Goal: Information Seeking & Learning: Check status

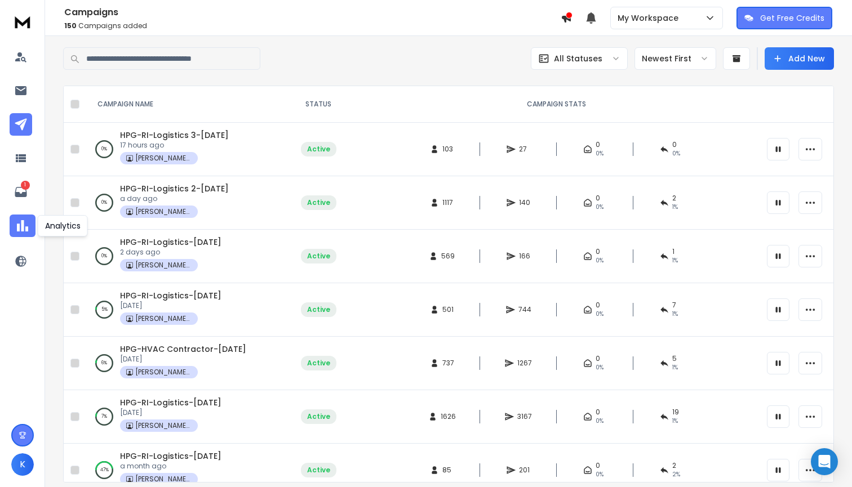
click at [24, 225] on icon at bounding box center [22, 225] width 11 height 11
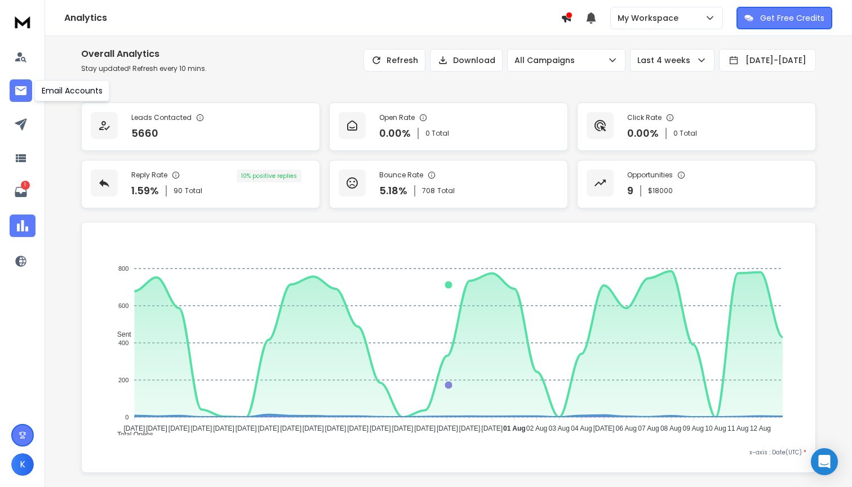
click at [24, 87] on icon at bounding box center [20, 90] width 11 height 9
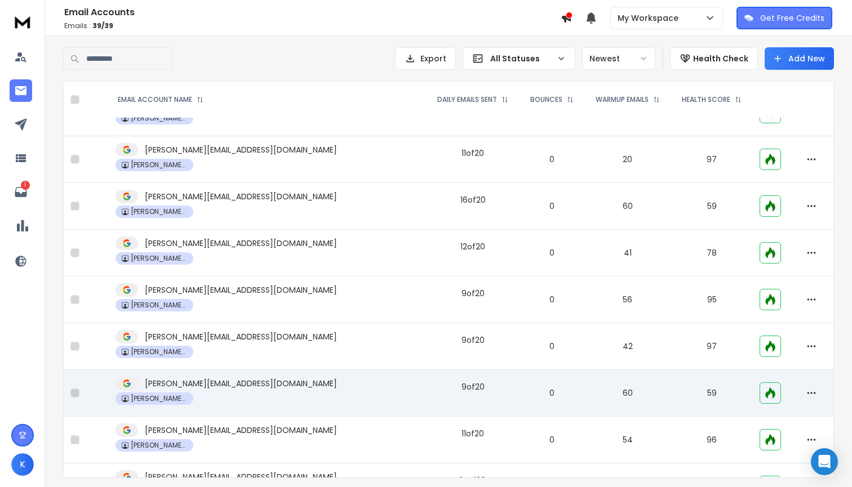
scroll to position [1383, 0]
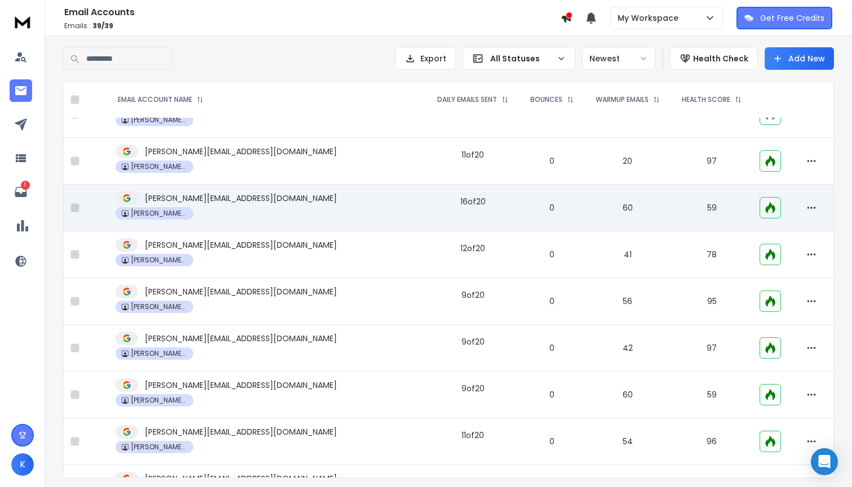
click at [692, 208] on td "59" at bounding box center [712, 208] width 82 height 47
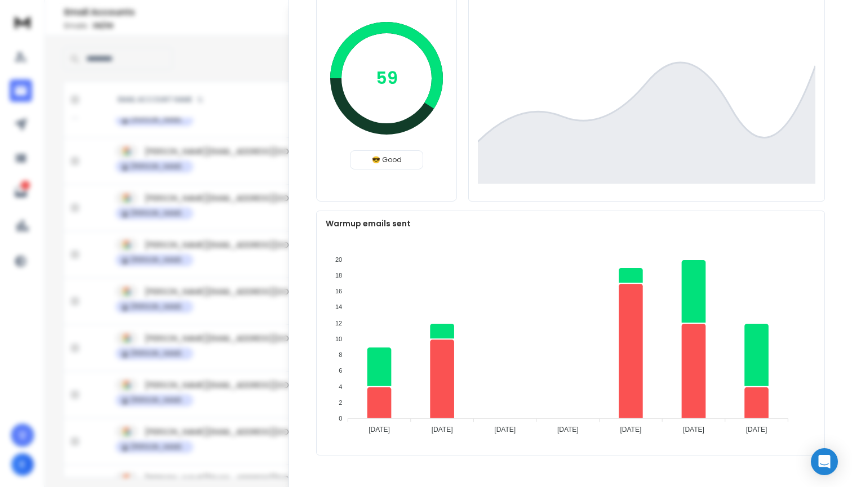
scroll to position [431, 0]
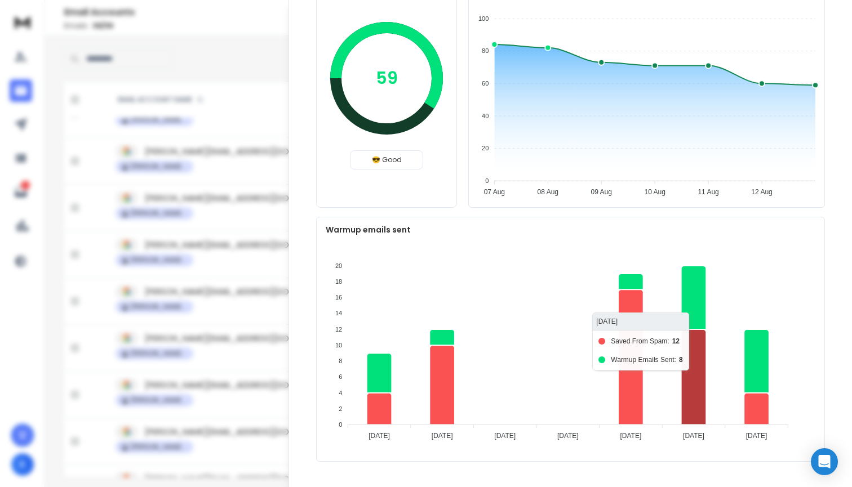
click at [696, 357] on icon at bounding box center [694, 377] width 24 height 94
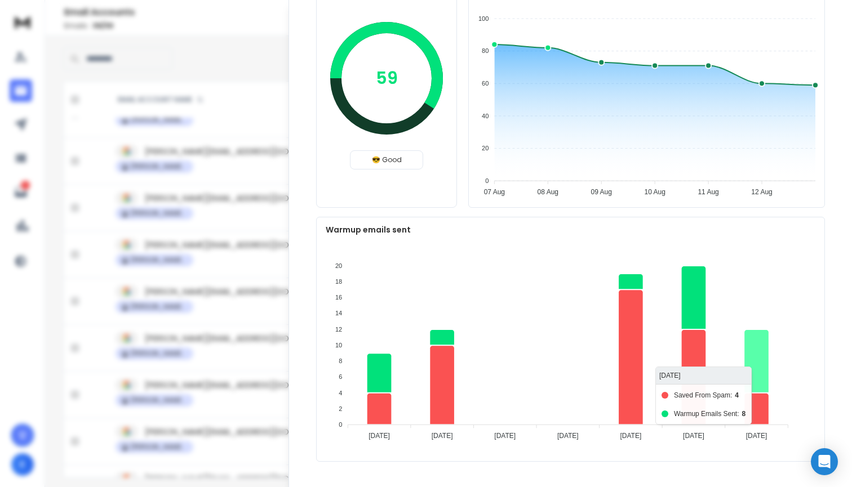
click at [760, 380] on icon at bounding box center [756, 361] width 24 height 63
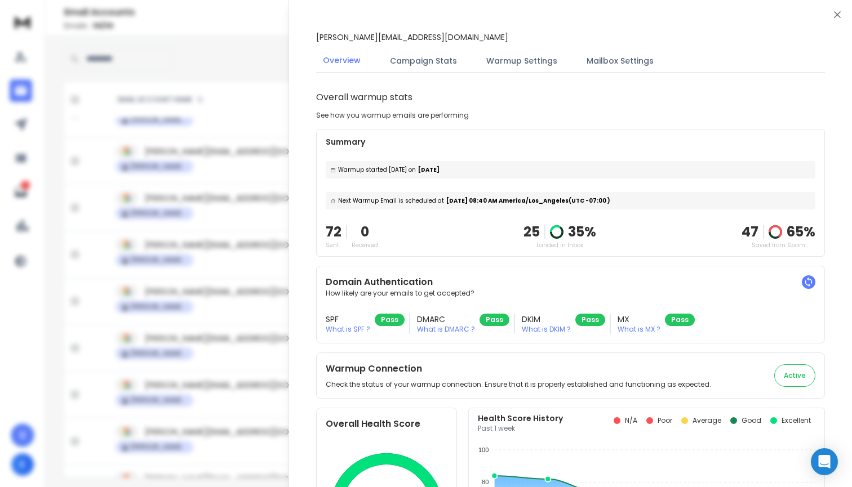
scroll to position [0, 0]
click at [832, 12] on icon "button" at bounding box center [836, 14] width 11 height 11
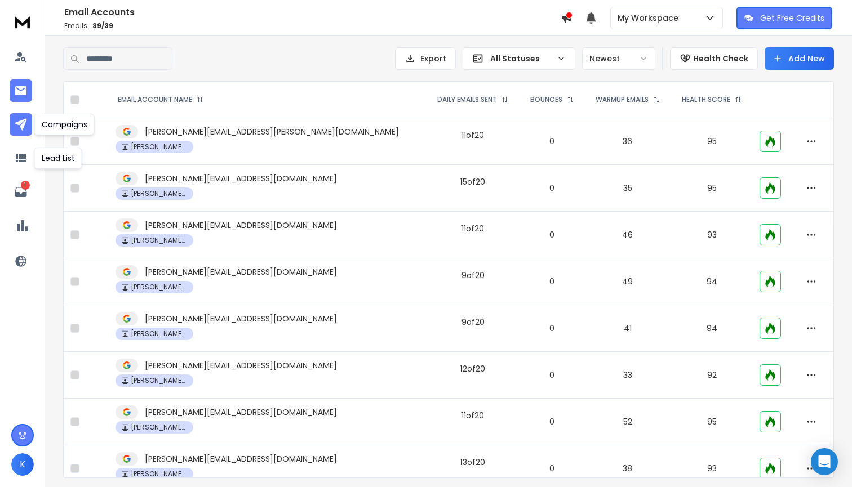
click at [20, 121] on icon at bounding box center [21, 124] width 12 height 12
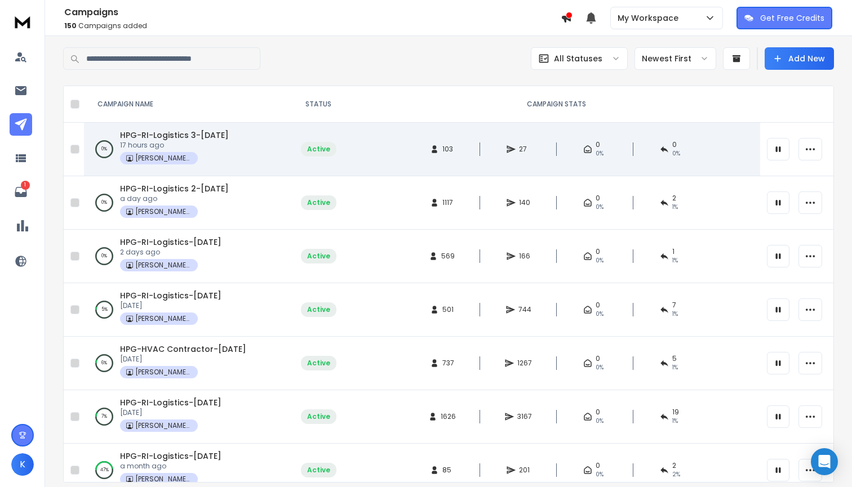
click at [201, 133] on span "HPG-RI-Logistics 3-[DATE]" at bounding box center [174, 135] width 109 height 11
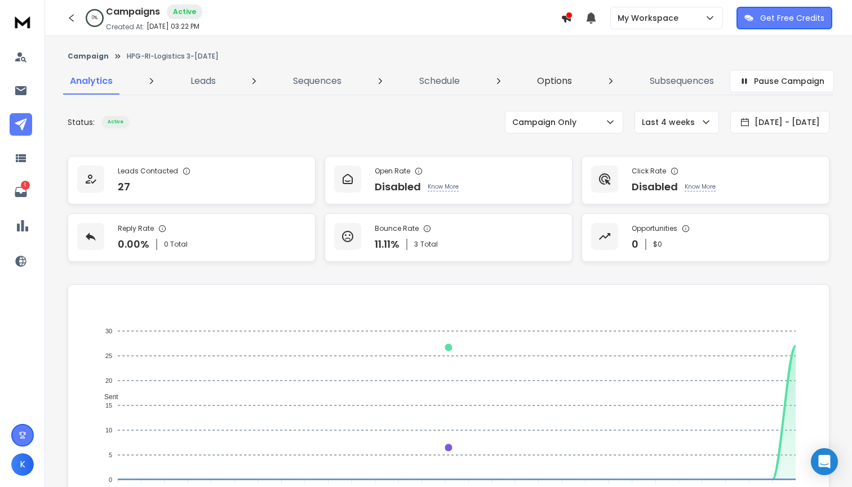
click at [571, 79] on p "Options" at bounding box center [554, 81] width 35 height 14
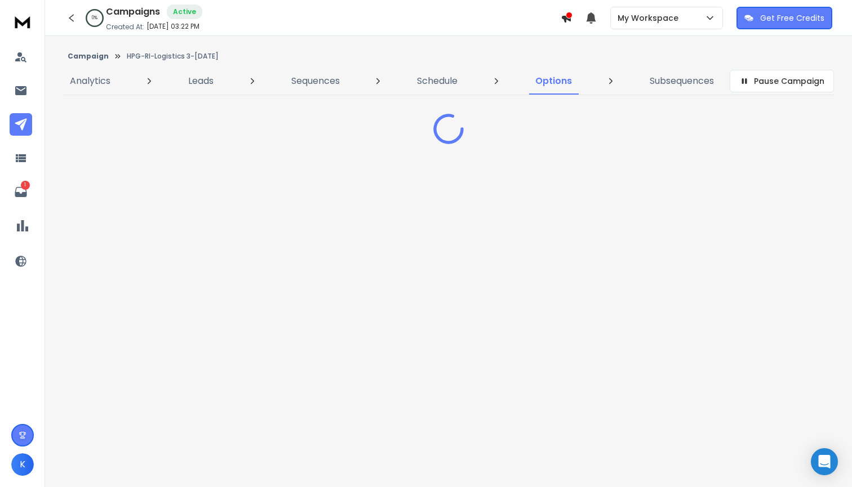
select select "*"
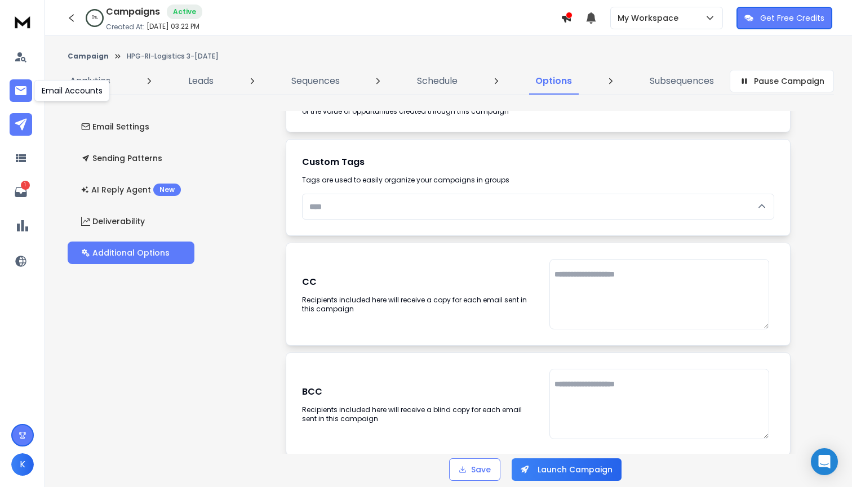
click at [21, 91] on icon at bounding box center [20, 90] width 11 height 9
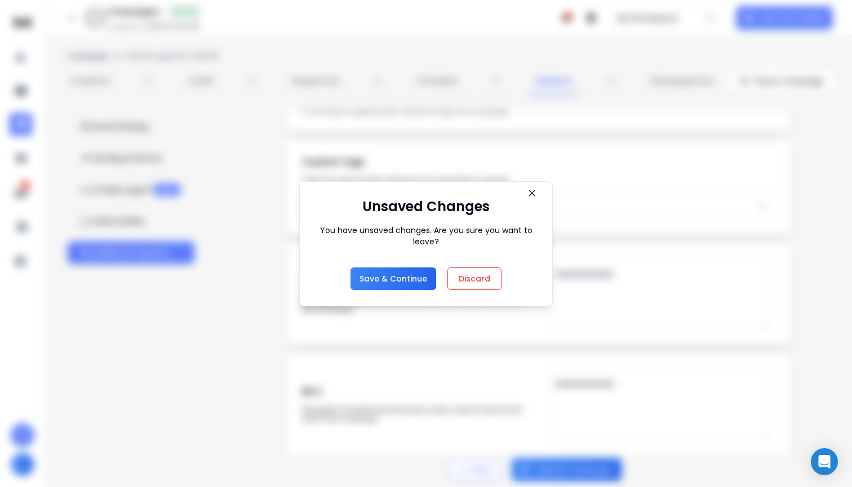
click at [478, 275] on button "Discard" at bounding box center [474, 279] width 54 height 23
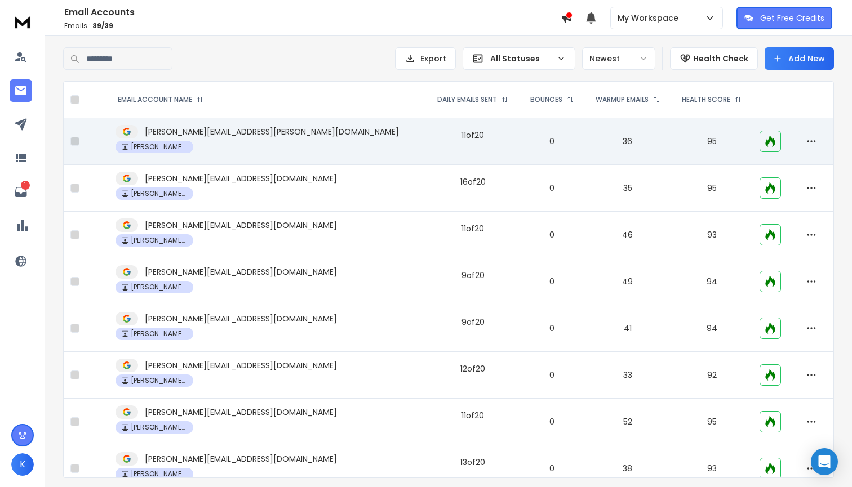
click at [593, 149] on td "36" at bounding box center [627, 141] width 87 height 47
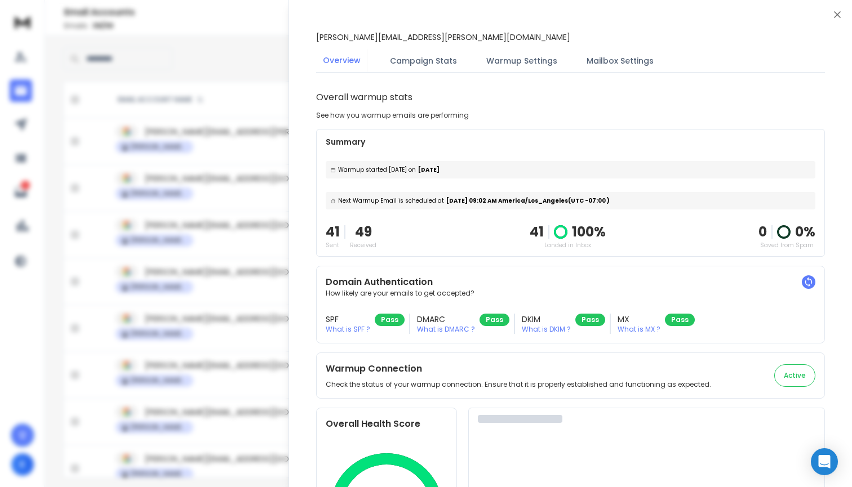
click at [442, 63] on button "Campaign Stats" at bounding box center [423, 60] width 81 height 25
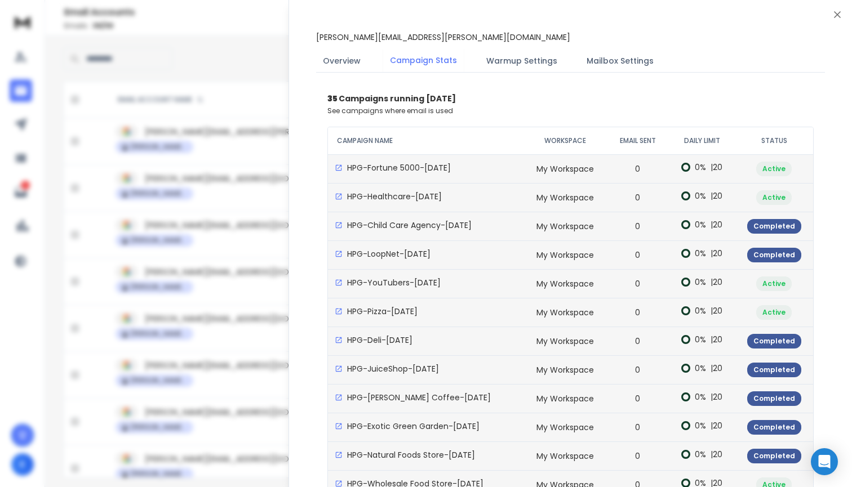
click at [500, 65] on button "Warmup Settings" at bounding box center [521, 60] width 84 height 25
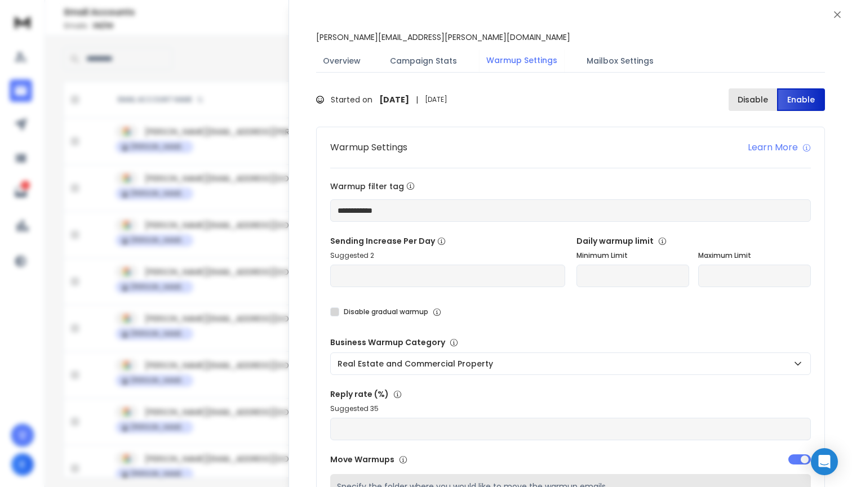
click at [608, 60] on button "Mailbox Settings" at bounding box center [620, 60] width 81 height 25
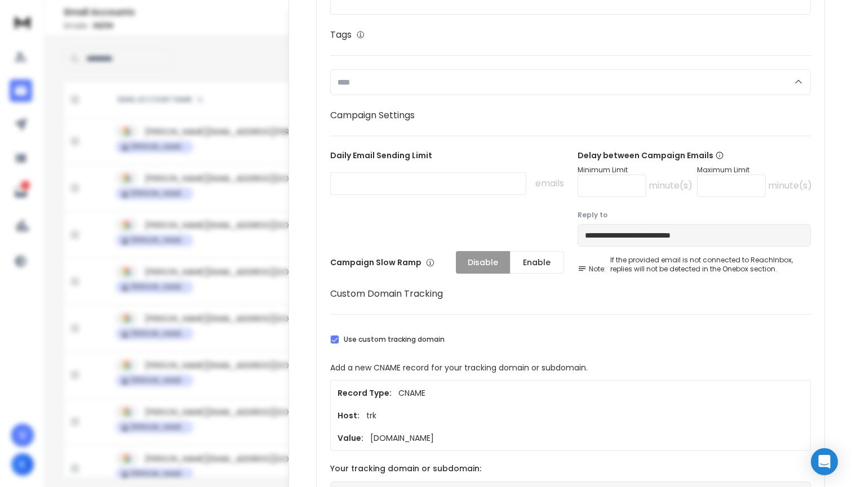
scroll to position [357, 0]
click at [611, 321] on form "**********" at bounding box center [570, 174] width 480 height 789
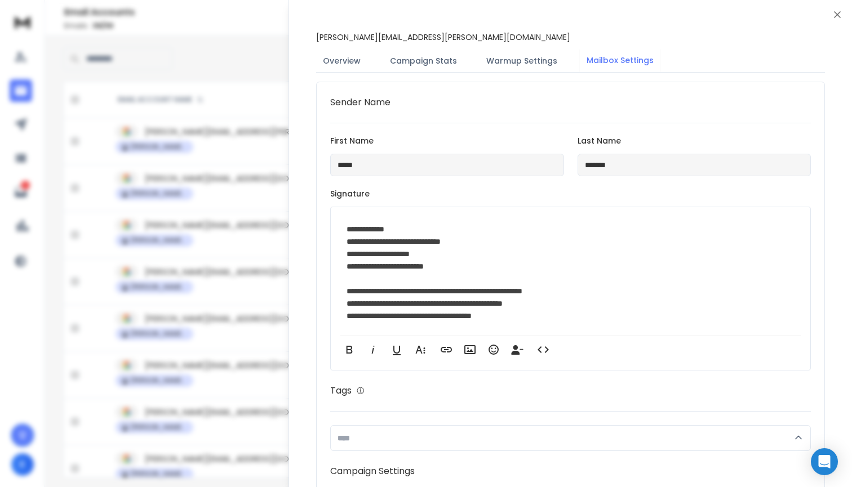
scroll to position [0, 0]
click at [534, 60] on button "Warmup Settings" at bounding box center [521, 60] width 84 height 25
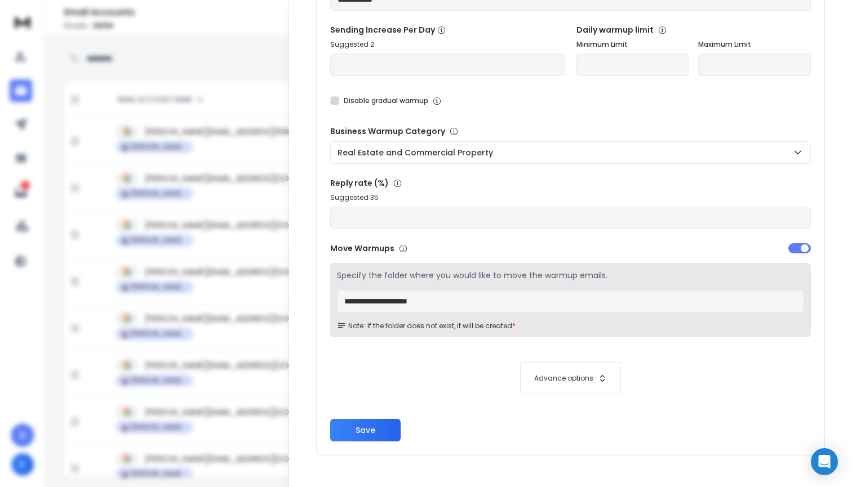
scroll to position [211, 0]
click at [557, 374] on p "Advance options" at bounding box center [563, 378] width 59 height 9
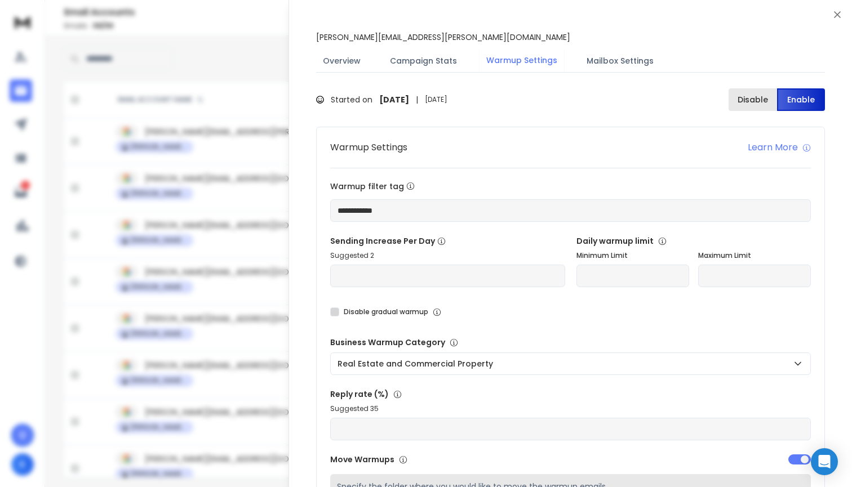
scroll to position [0, 0]
click at [834, 15] on icon "button" at bounding box center [837, 15] width 6 height 6
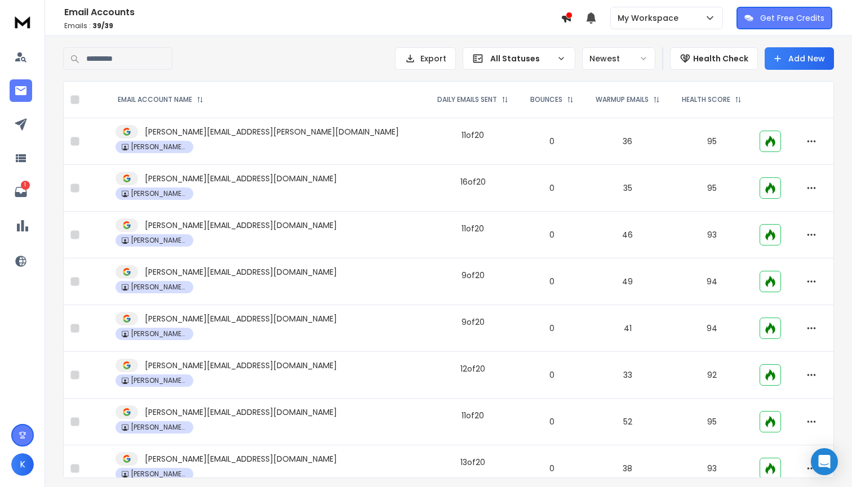
click at [324, 54] on div at bounding box center [225, 58] width 325 height 23
click at [351, 52] on div at bounding box center [225, 58] width 325 height 23
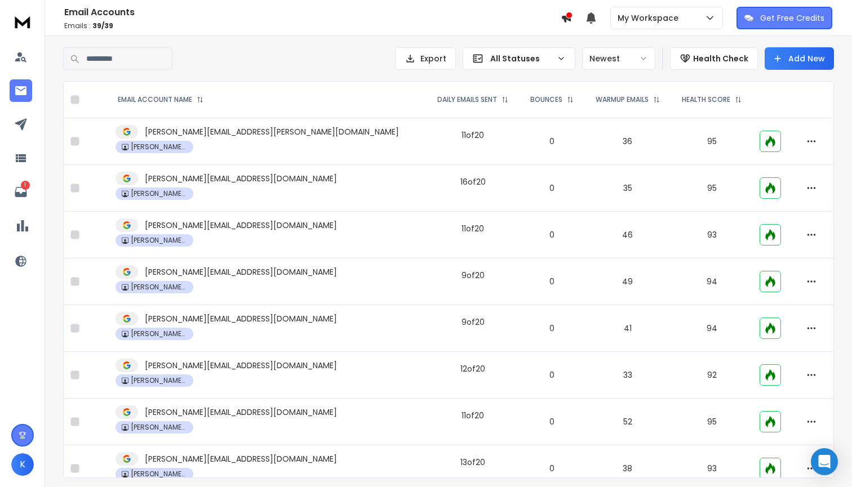
click at [351, 52] on div at bounding box center [225, 58] width 325 height 23
click at [16, 183] on link "1" at bounding box center [21, 192] width 23 height 23
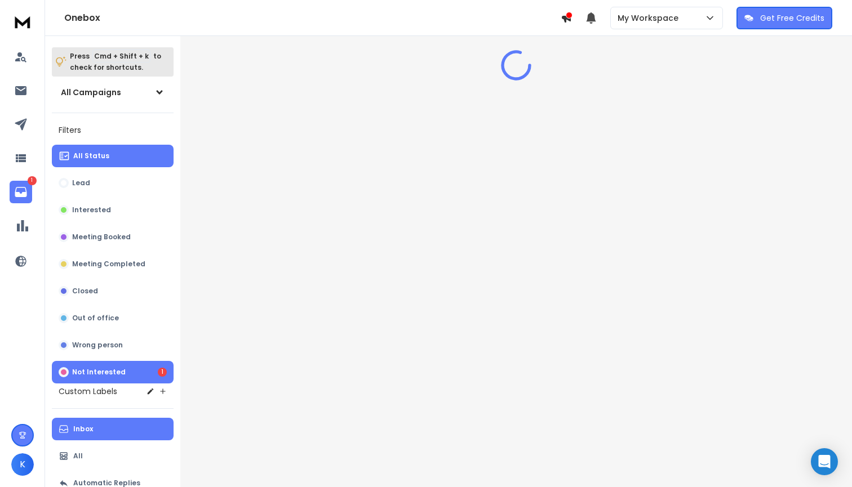
click at [101, 379] on button "Not Interested 1" at bounding box center [113, 372] width 122 height 23
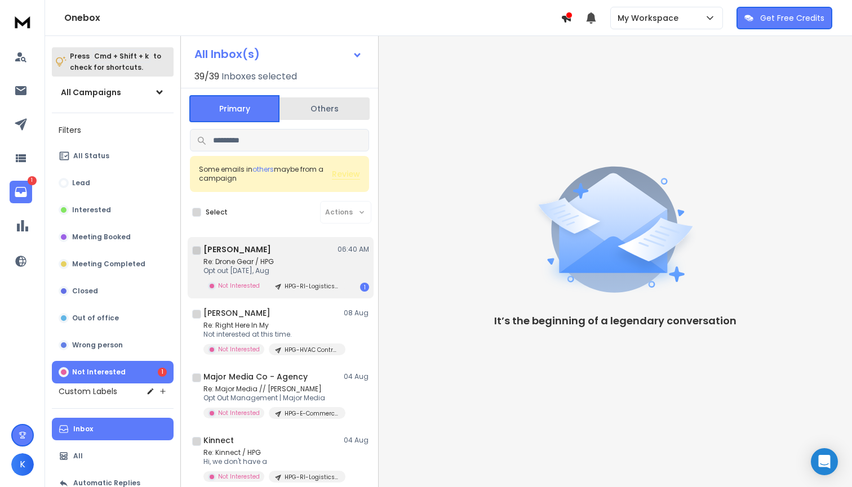
click at [300, 251] on div "Ashley Frangie 06:40 AM" at bounding box center [286, 249] width 166 height 11
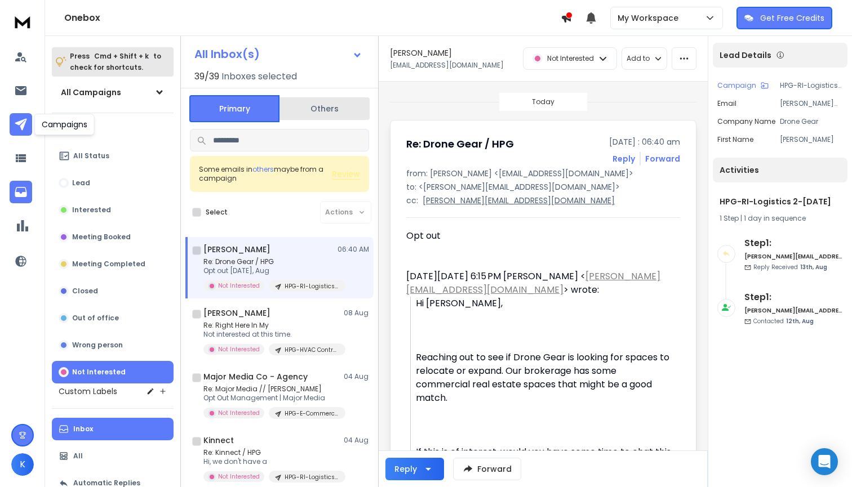
click at [12, 121] on link at bounding box center [21, 124] width 23 height 23
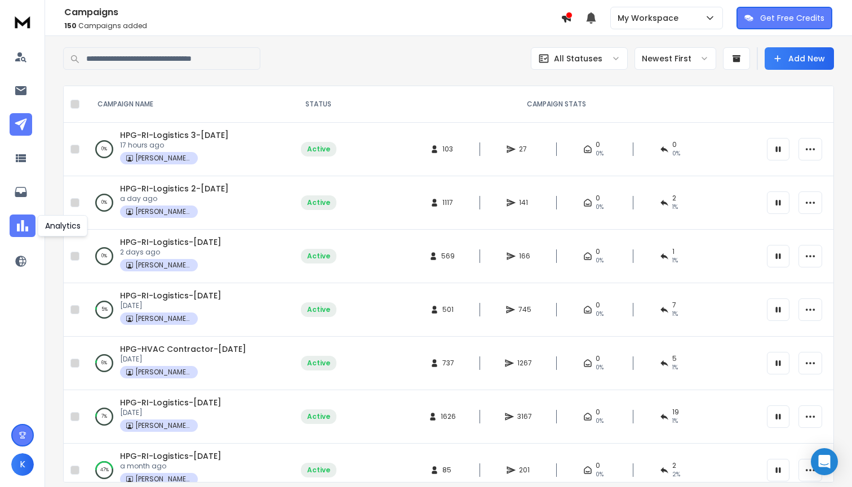
click at [24, 217] on icon at bounding box center [22, 225] width 17 height 17
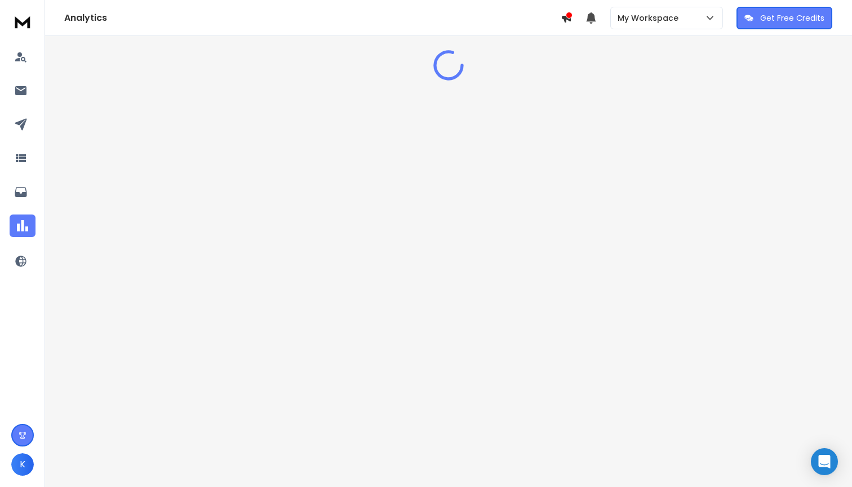
click at [24, 217] on icon at bounding box center [22, 225] width 17 height 17
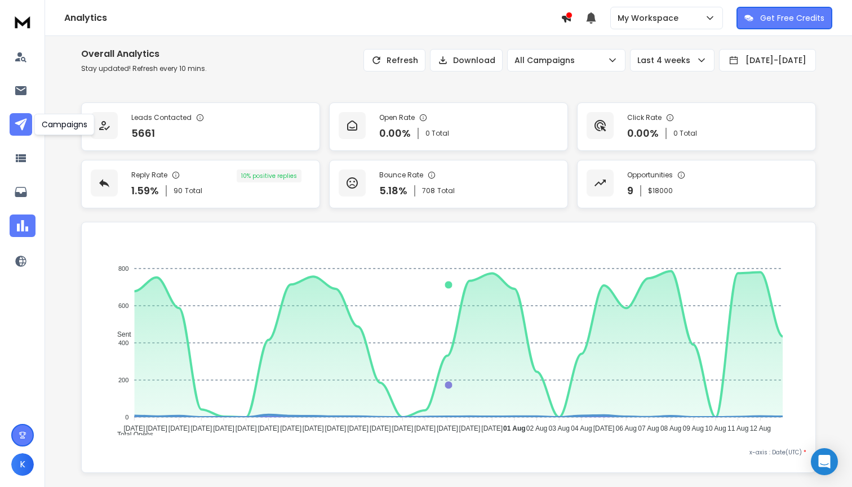
click at [27, 122] on icon at bounding box center [21, 125] width 14 height 14
